Goal: Navigation & Orientation: Find specific page/section

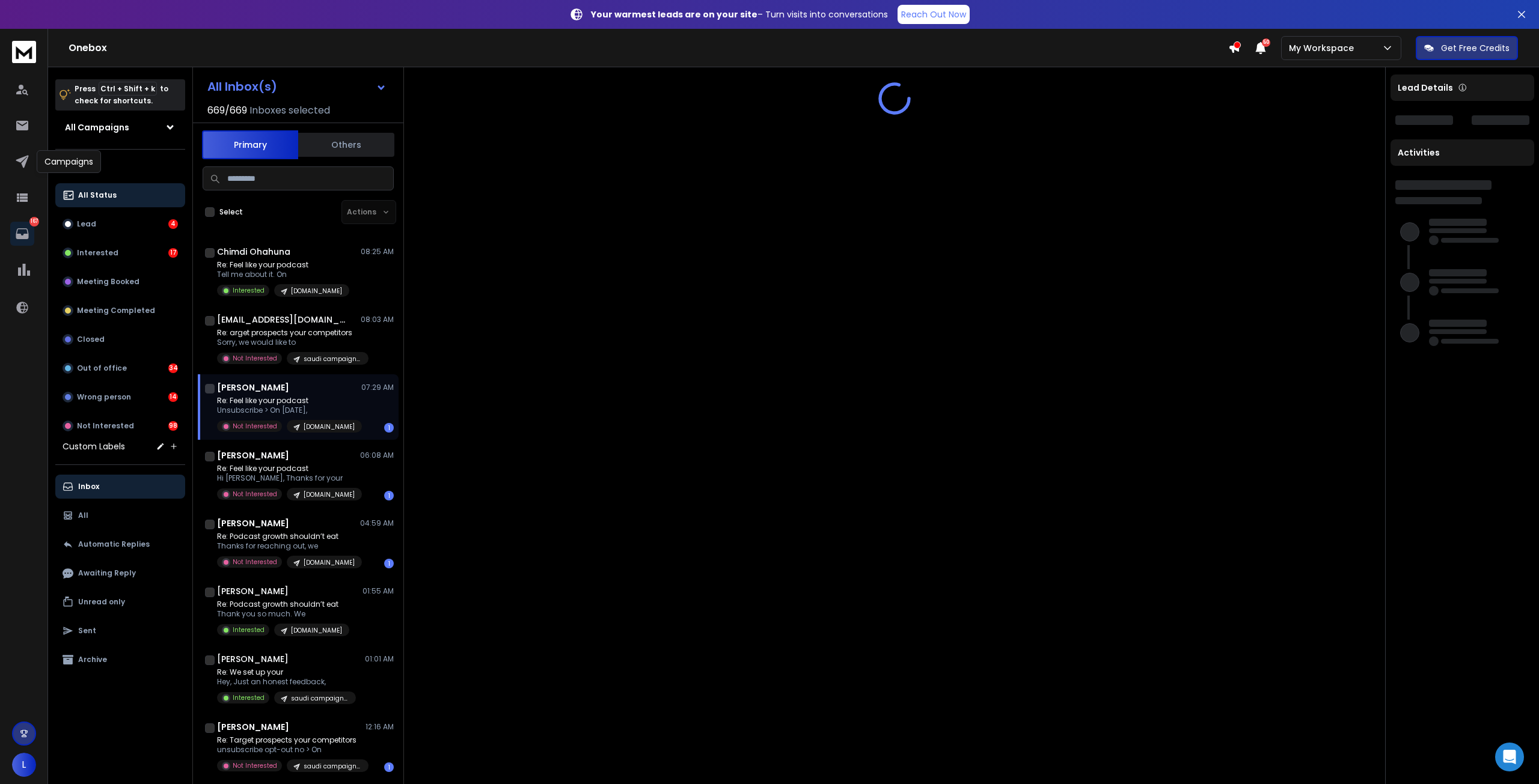
click at [23, 164] on icon at bounding box center [21, 161] width 12 height 12
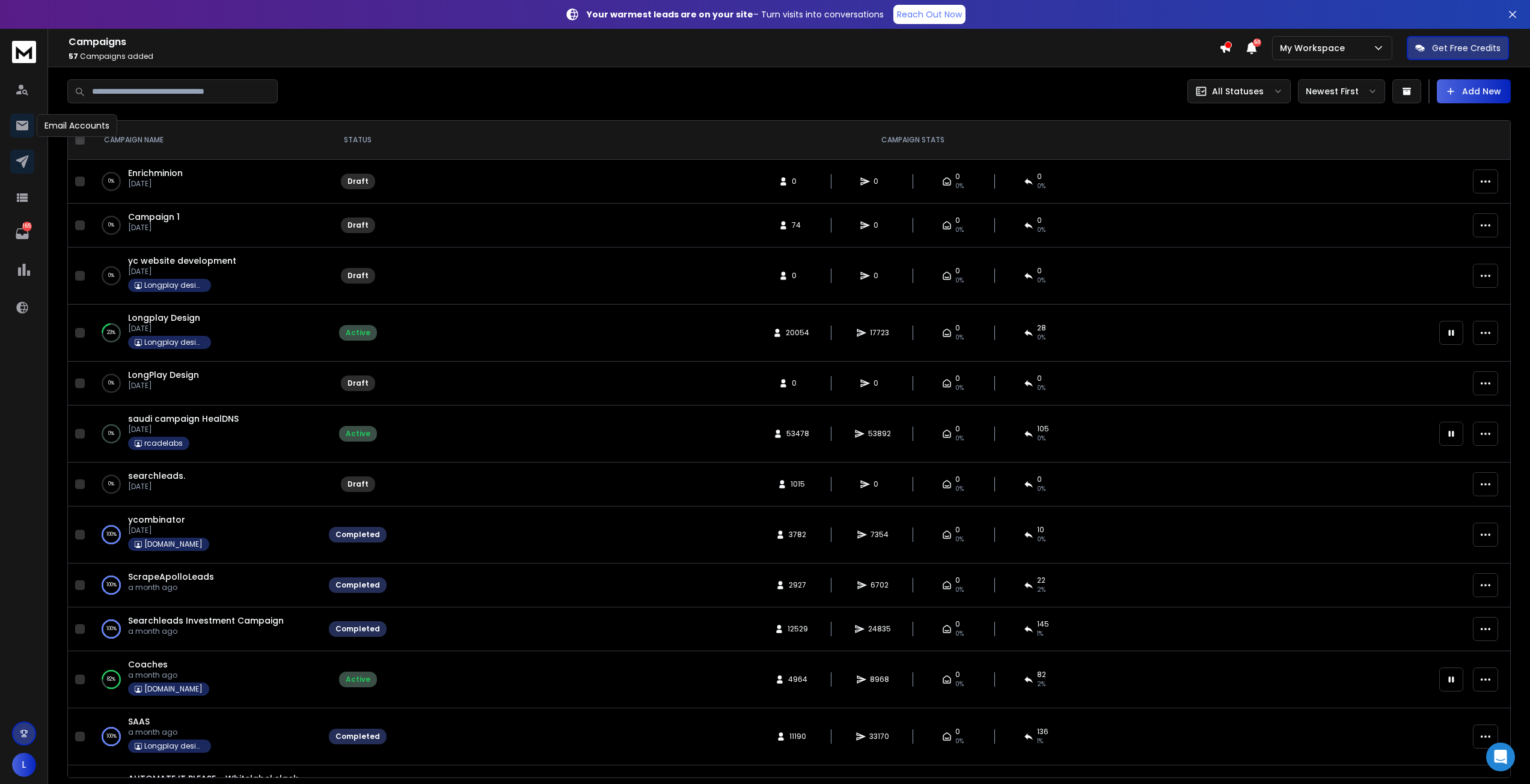
click at [13, 132] on link at bounding box center [22, 125] width 24 height 24
